Goal: Find contact information: Find contact information

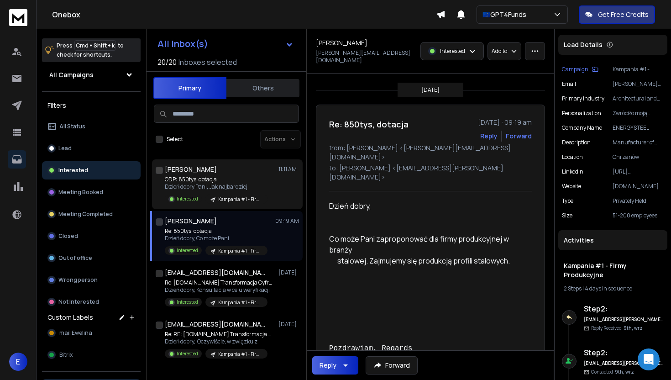
click at [215, 176] on p "ODP: 850tys, dotacja" at bounding box center [216, 179] width 103 height 7
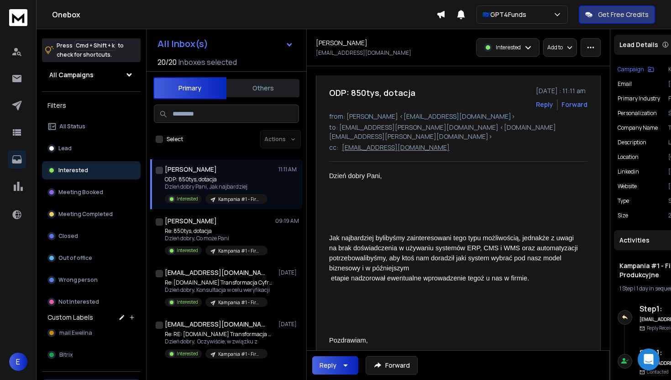
scroll to position [18, 0]
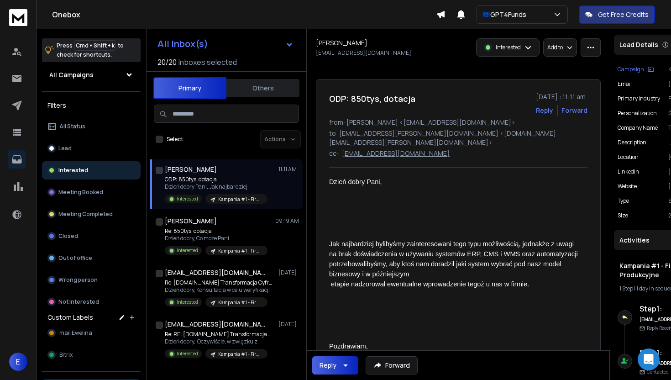
click at [235, 177] on p "ODP: 850tys, dotacja" at bounding box center [216, 179] width 103 height 7
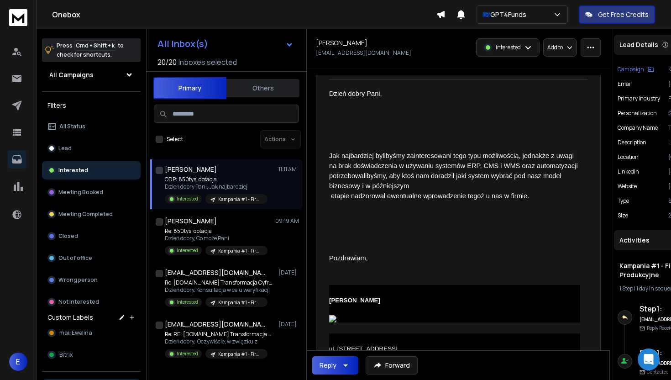
scroll to position [150, 0]
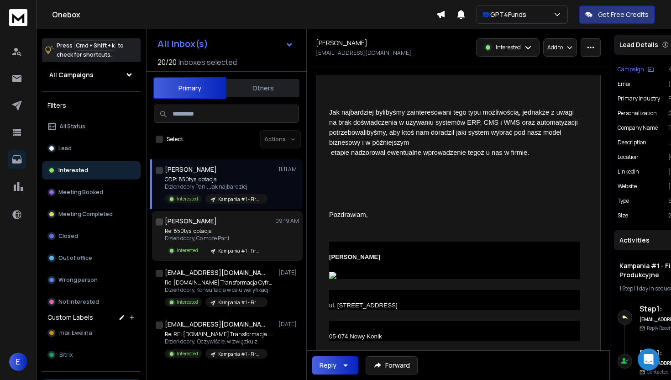
click at [216, 227] on p "Re: 850tys, dotacja" at bounding box center [216, 230] width 103 height 7
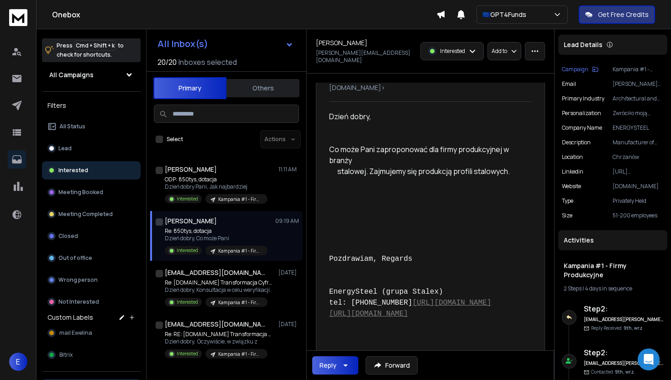
scroll to position [105, 0]
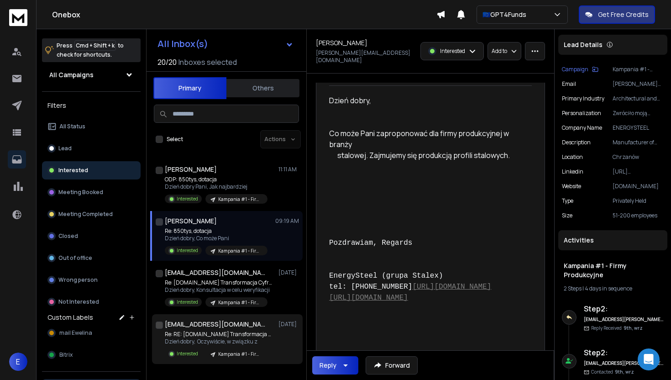
click at [207, 319] on h1 "[EMAIL_ADDRESS][DOMAIN_NAME] +1" at bounding box center [215, 323] width 100 height 9
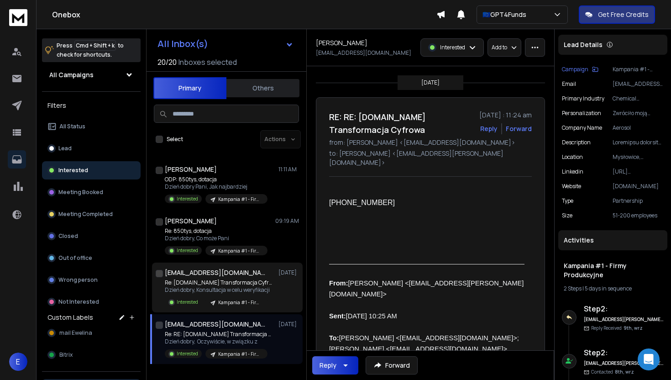
click at [209, 285] on p "Re: [DOMAIN_NAME] Transformacja Cyfrowa" at bounding box center [219, 282] width 109 height 7
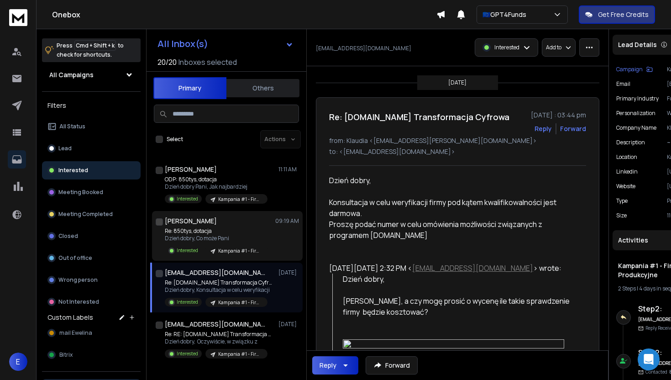
click at [222, 229] on p "Re: 850tys, dotacja" at bounding box center [216, 230] width 103 height 7
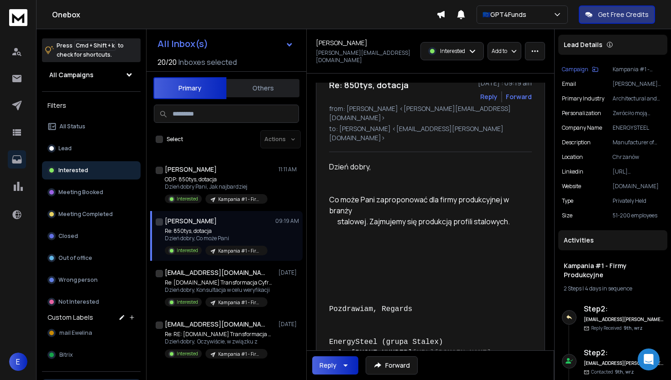
scroll to position [0, 0]
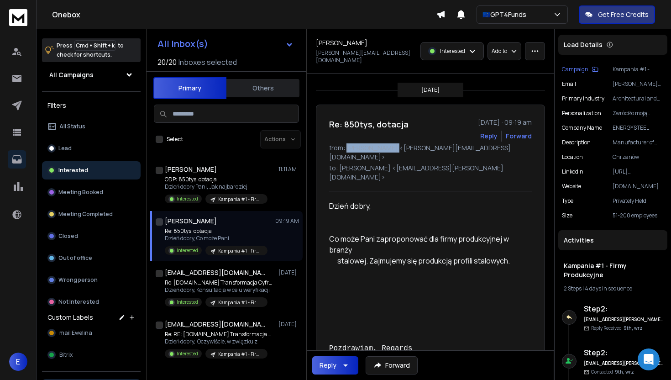
drag, startPoint x: 346, startPoint y: 140, endPoint x: 392, endPoint y: 143, distance: 45.7
click at [392, 143] on p "from: [PERSON_NAME] <[EMAIL_ADDRESS][DOMAIN_NAME]>" at bounding box center [430, 152] width 203 height 18
copy p "[PERSON_NAME]"
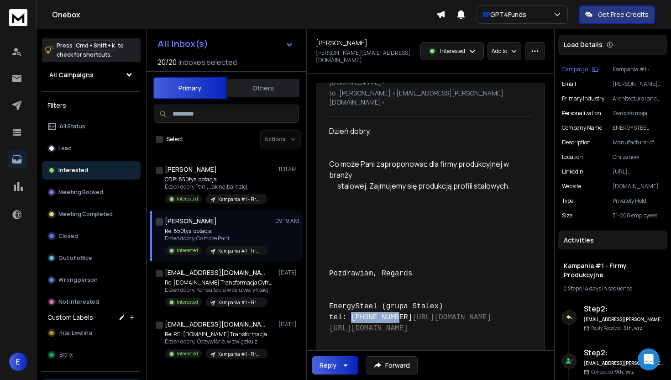
drag, startPoint x: 353, startPoint y: 290, endPoint x: 406, endPoint y: 291, distance: 52.9
click at [406, 291] on pre "Pozdrawiam, Regards EnergySteel (grupa Stalex) tel: [PHONE_NUMBER] [URL][DOMAIN…" at bounding box center [426, 301] width 195 height 66
copy pre "798 101 247"
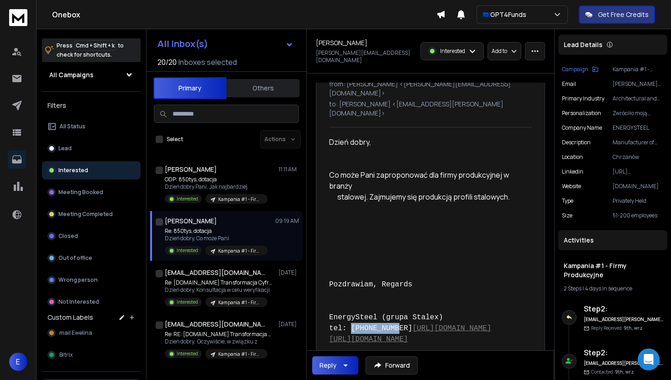
scroll to position [0, 0]
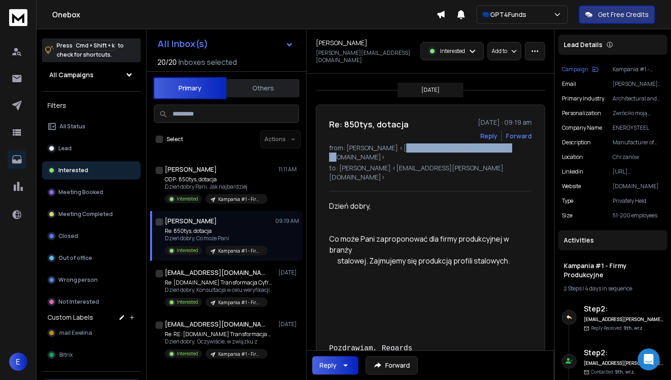
drag, startPoint x: 396, startPoint y: 141, endPoint x: 490, endPoint y: 141, distance: 94.9
click at [490, 143] on p "from: [PERSON_NAME] <[EMAIL_ADDRESS][DOMAIN_NAME]>" at bounding box center [430, 152] width 203 height 18
copy p "[PERSON_NAME][EMAIL_ADDRESS][DOMAIN_NAME]"
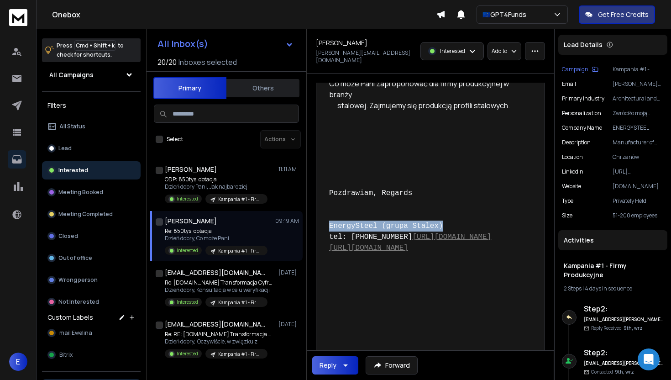
drag, startPoint x: 336, startPoint y: 198, endPoint x: 460, endPoint y: 196, distance: 124.6
copy pre "EnergySteel (grupa Stalex)"
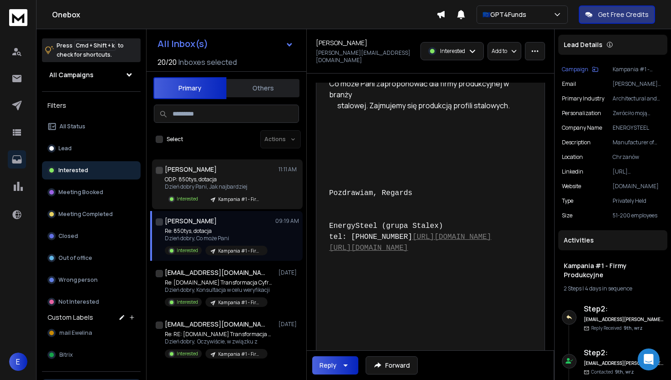
click at [237, 166] on div "[PERSON_NAME] 11:11 AM" at bounding box center [232, 169] width 134 height 9
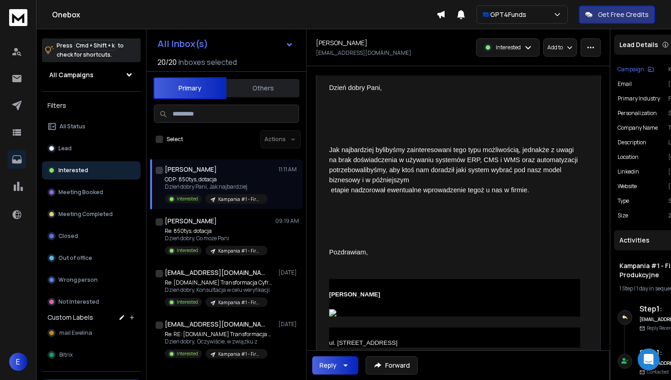
scroll to position [0, 0]
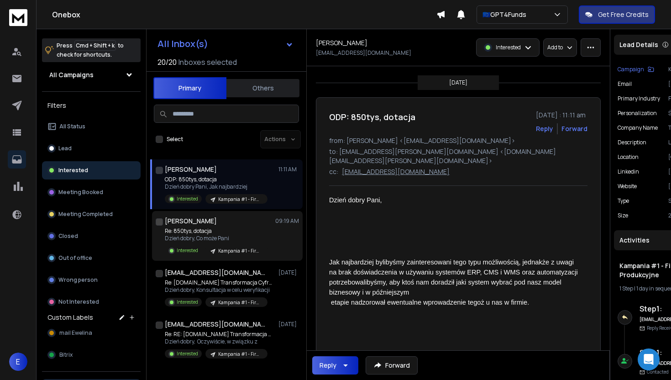
click at [204, 228] on p "Re: 850tys, dotacja" at bounding box center [216, 230] width 103 height 7
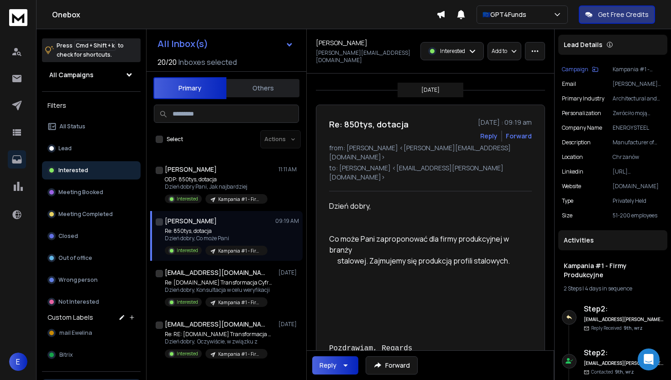
click at [461, 53] on div "Interested" at bounding box center [452, 50] width 63 height 17
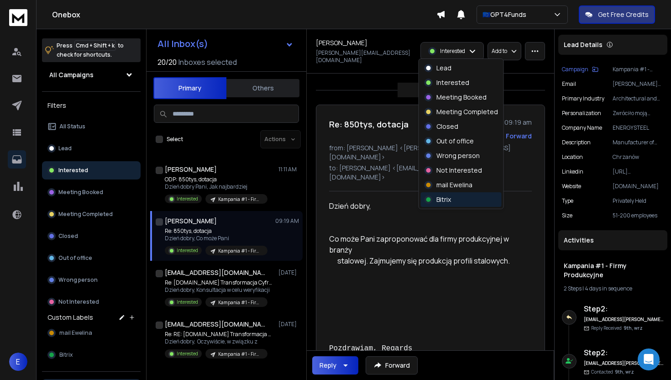
drag, startPoint x: 448, startPoint y: 196, endPoint x: 452, endPoint y: 198, distance: 4.9
click at [447, 196] on p "Bitrix" at bounding box center [443, 199] width 15 height 9
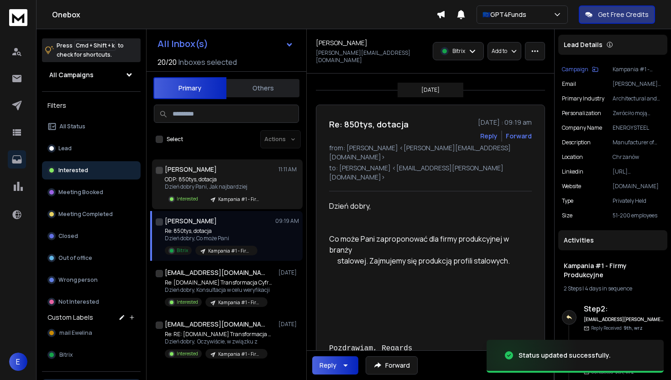
click at [165, 194] on div "Interested Kampania #1 - Firmy Produkcyjne" at bounding box center [216, 199] width 103 height 10
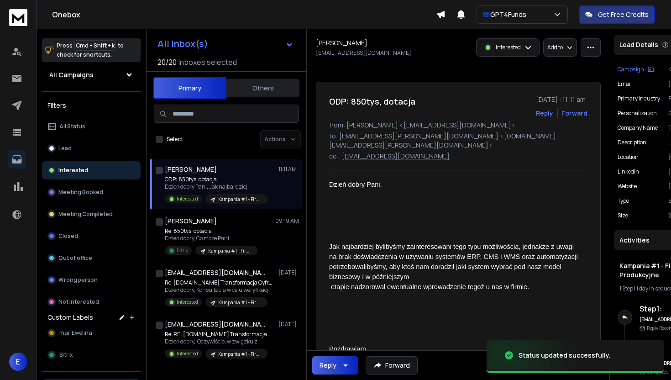
scroll to position [15, 0]
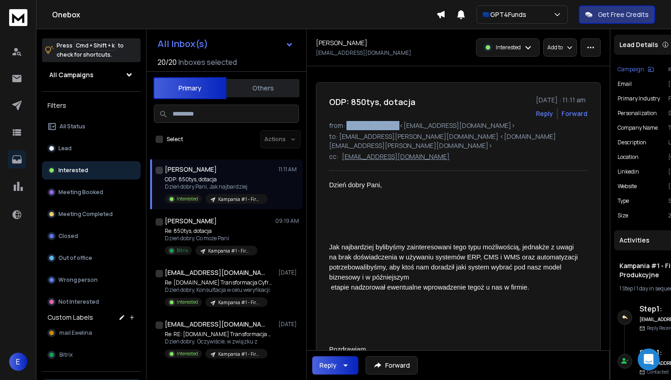
drag, startPoint x: 347, startPoint y: 124, endPoint x: 388, endPoint y: 127, distance: 41.6
click at [388, 127] on p "from: [PERSON_NAME] <[EMAIL_ADDRESS][DOMAIN_NAME]>" at bounding box center [458, 125] width 258 height 9
copy p "[PERSON_NAME]"
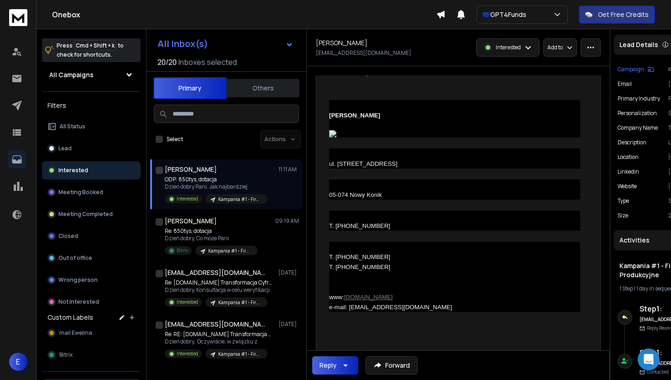
scroll to position [292, 0]
drag, startPoint x: 398, startPoint y: 291, endPoint x: 349, endPoint y: 291, distance: 48.8
click at [349, 291] on p "T. [PHONE_NUMBER] T. [PHONE_NUMBER] www: [DOMAIN_NAME] e-mail: [EMAIL_ADDRESS][…" at bounding box center [454, 276] width 251 height 70
drag, startPoint x: 392, startPoint y: 296, endPoint x: 351, endPoint y: 297, distance: 41.5
click at [351, 297] on p "T. [PHONE_NUMBER] T. [PHONE_NUMBER] www: [DOMAIN_NAME] e-mail: [EMAIL_ADDRESS][…" at bounding box center [454, 276] width 251 height 70
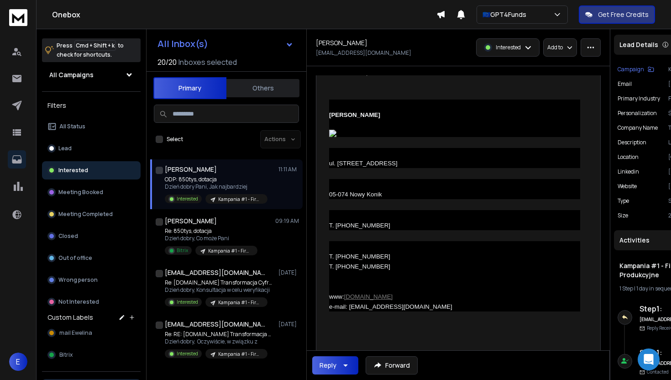
copy span "604 141 641"
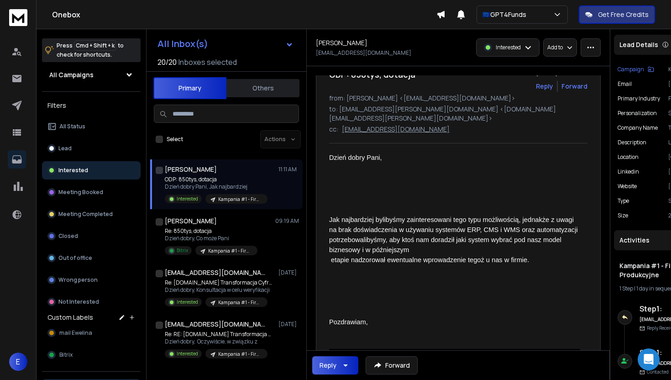
scroll to position [42, 0]
drag, startPoint x: 395, startPoint y: 99, endPoint x: 448, endPoint y: 99, distance: 53.4
click at [448, 99] on p "from: [PERSON_NAME] <[EMAIL_ADDRESS][DOMAIN_NAME]>" at bounding box center [458, 98] width 258 height 9
drag, startPoint x: 448, startPoint y: 94, endPoint x: 420, endPoint y: 99, distance: 28.7
click at [448, 94] on p "from: [PERSON_NAME] <[EMAIL_ADDRESS][DOMAIN_NAME]>" at bounding box center [458, 98] width 258 height 9
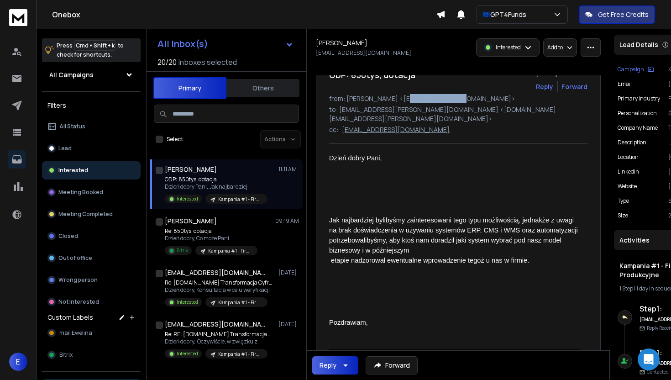
drag, startPoint x: 396, startPoint y: 98, endPoint x: 448, endPoint y: 101, distance: 52.5
click at [448, 101] on p "from: [PERSON_NAME] <[EMAIL_ADDRESS][DOMAIN_NAME]>" at bounding box center [458, 98] width 258 height 9
click at [447, 101] on p "from: [PERSON_NAME] <[EMAIL_ADDRESS][DOMAIN_NAME]>" at bounding box center [458, 98] width 258 height 9
drag, startPoint x: 394, startPoint y: 98, endPoint x: 446, endPoint y: 100, distance: 52.1
click at [446, 100] on p "from: [PERSON_NAME] <[EMAIL_ADDRESS][DOMAIN_NAME]>" at bounding box center [458, 98] width 258 height 9
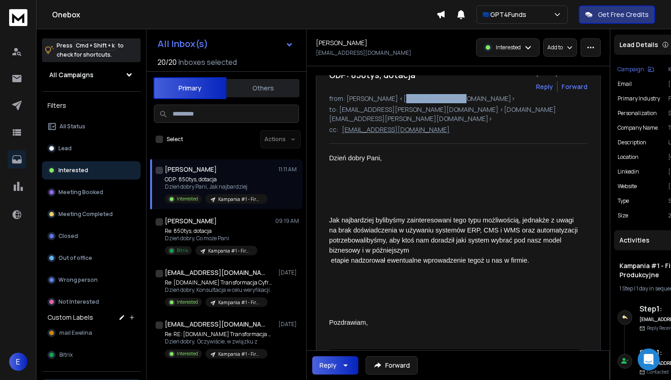
copy p "[EMAIL_ADDRESS][DOMAIN_NAME]"
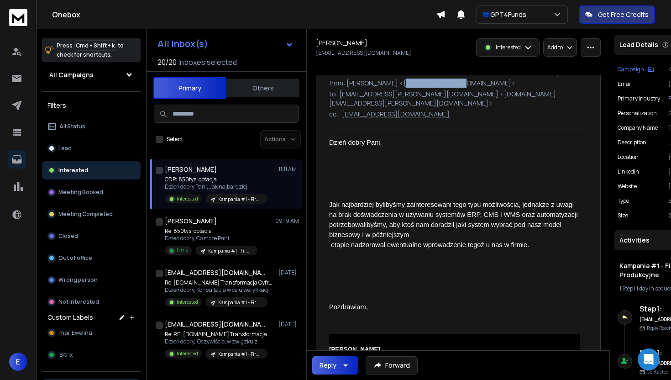
scroll to position [71, 0]
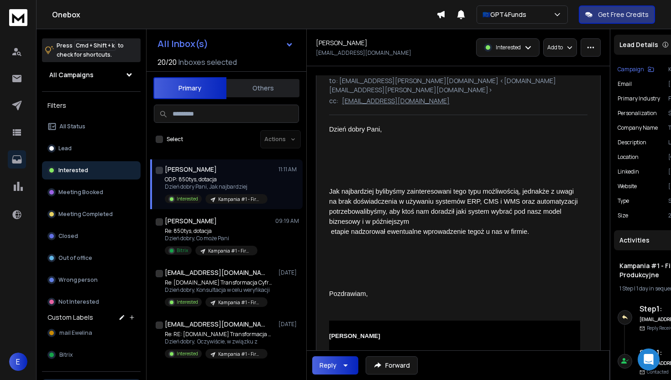
drag, startPoint x: 330, startPoint y: 200, endPoint x: 532, endPoint y: 241, distance: 206.7
click at [532, 236] on div "Jak najbardziej bylibyśmy zainteresowani tego typu możliwością, jednakże z uwag…" at bounding box center [454, 211] width 251 height 50
copy div "Jak najbardziej bylibyśmy zainteresowani tego typu możliwością, jednakże z uwag…"
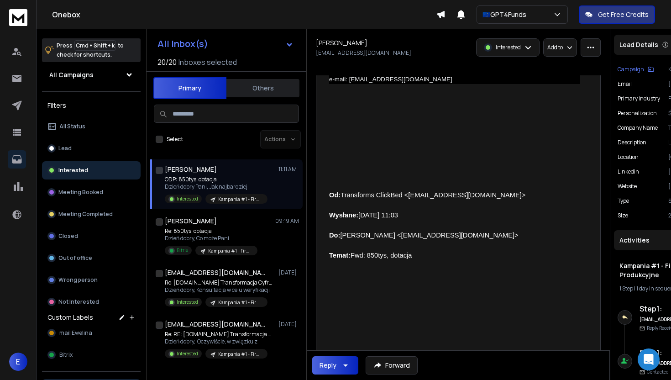
scroll to position [446, 0]
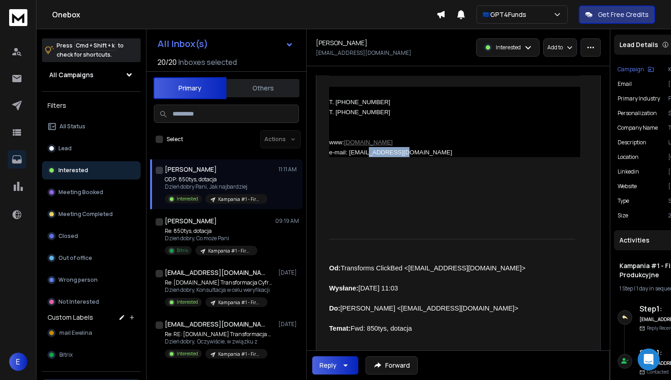
drag, startPoint x: 426, startPoint y: 213, endPoint x: 375, endPoint y: 209, distance: 51.7
click at [375, 157] on p "T. [PHONE_NUMBER] T. [PHONE_NUMBER] www: [DOMAIN_NAME] e-mail: [EMAIL_ADDRESS][…" at bounding box center [454, 122] width 251 height 70
click at [392, 157] on p "T. [PHONE_NUMBER] T. [PHONE_NUMBER] www: [DOMAIN_NAME] e-mail: [EMAIL_ADDRESS][…" at bounding box center [454, 122] width 251 height 70
drag, startPoint x: 393, startPoint y: 193, endPoint x: 325, endPoint y: 195, distance: 67.6
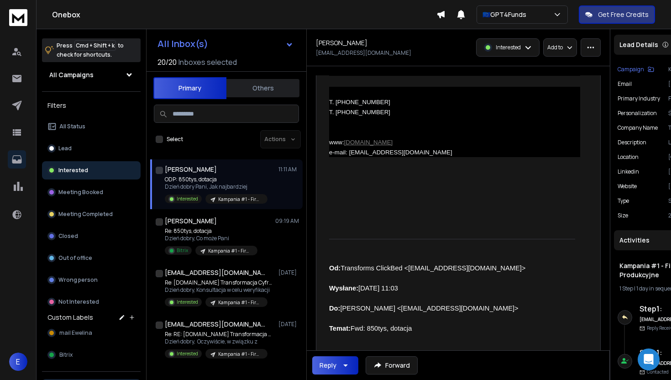
copy link "[DOMAIN_NAME]"
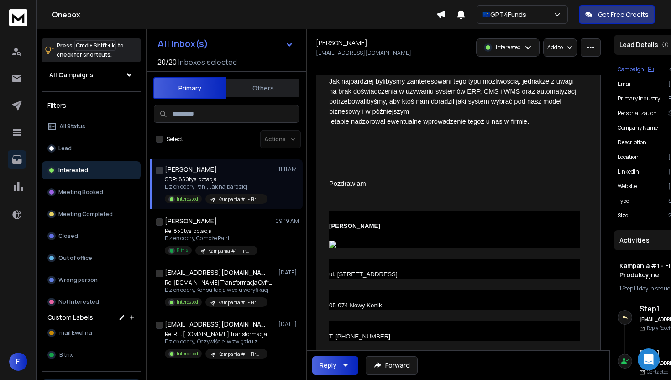
scroll to position [115, 0]
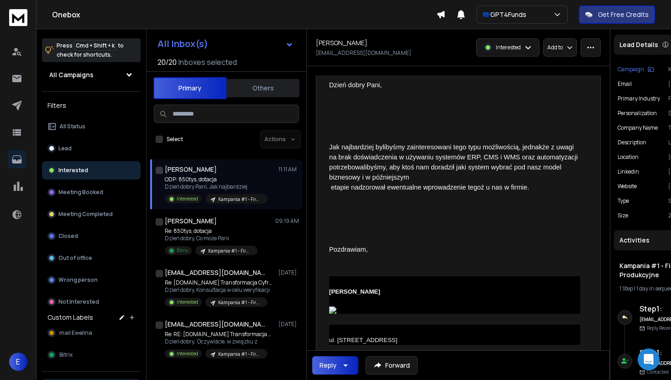
drag, startPoint x: 538, startPoint y: 198, endPoint x: 327, endPoint y: 156, distance: 214.8
copy div "Jak najbardziej bylibyśmy zainteresowani tego typu możliwością, jednakże z uwag…"
